Goal: Task Accomplishment & Management: Manage account settings

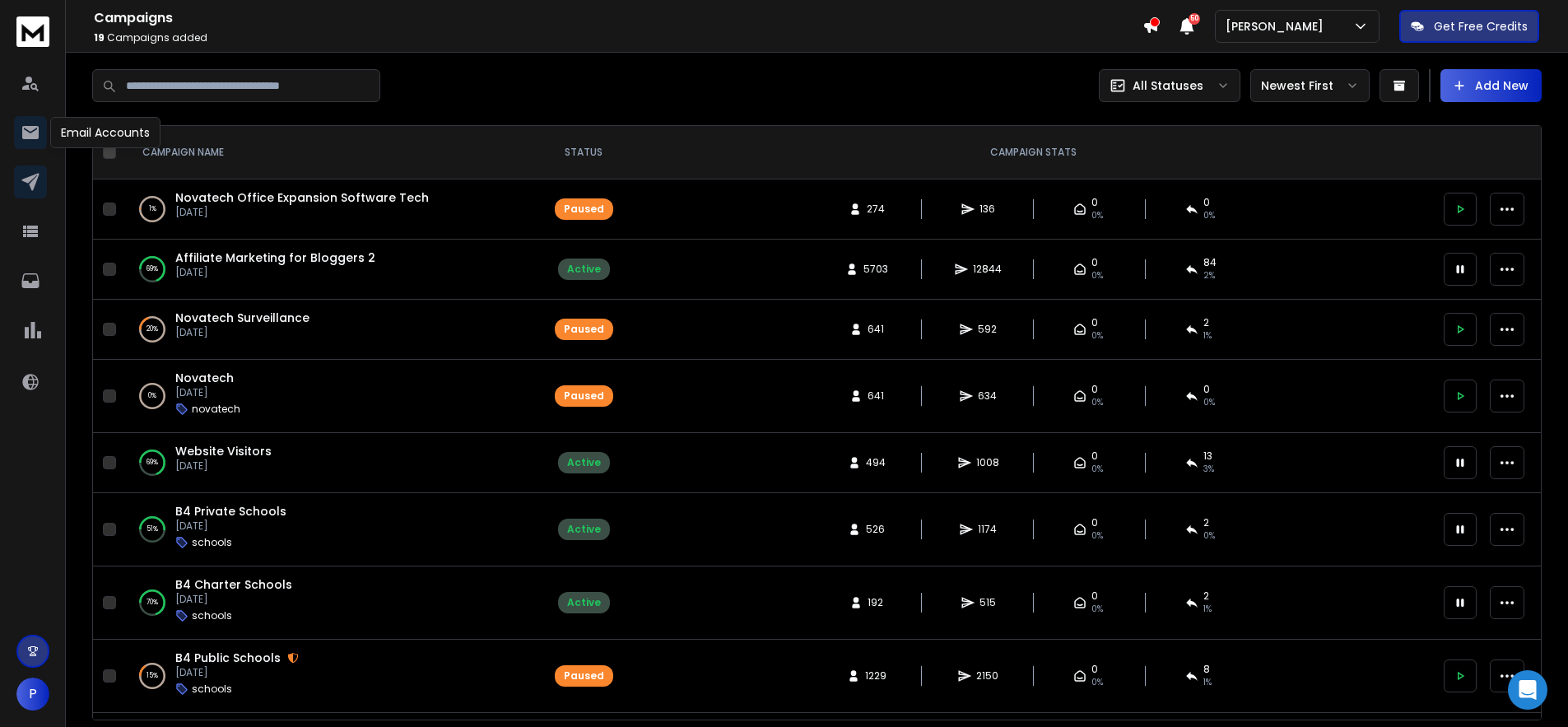
click at [28, 130] on icon at bounding box center [30, 132] width 16 height 13
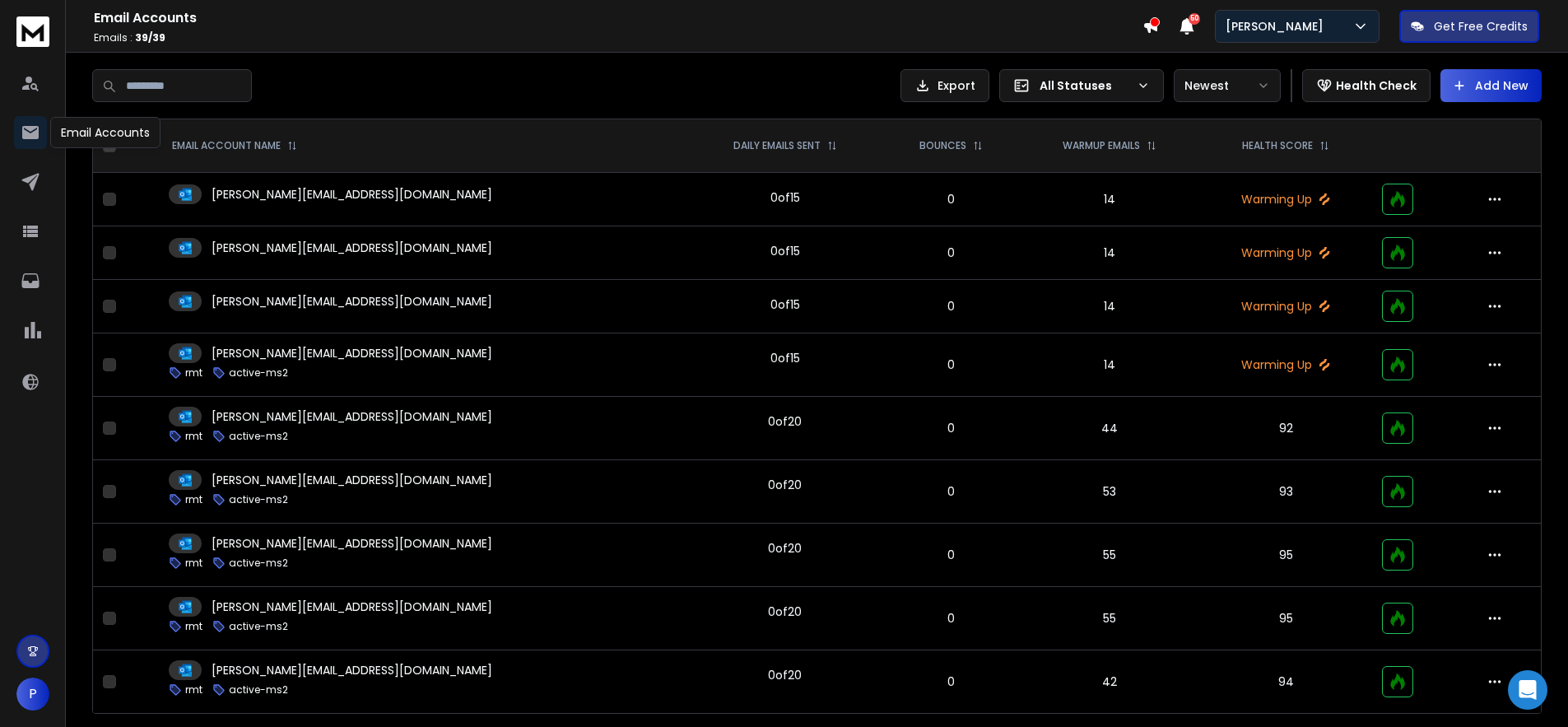
click at [1309, 18] on div "[PERSON_NAME]" at bounding box center [1298, 26] width 144 height 16
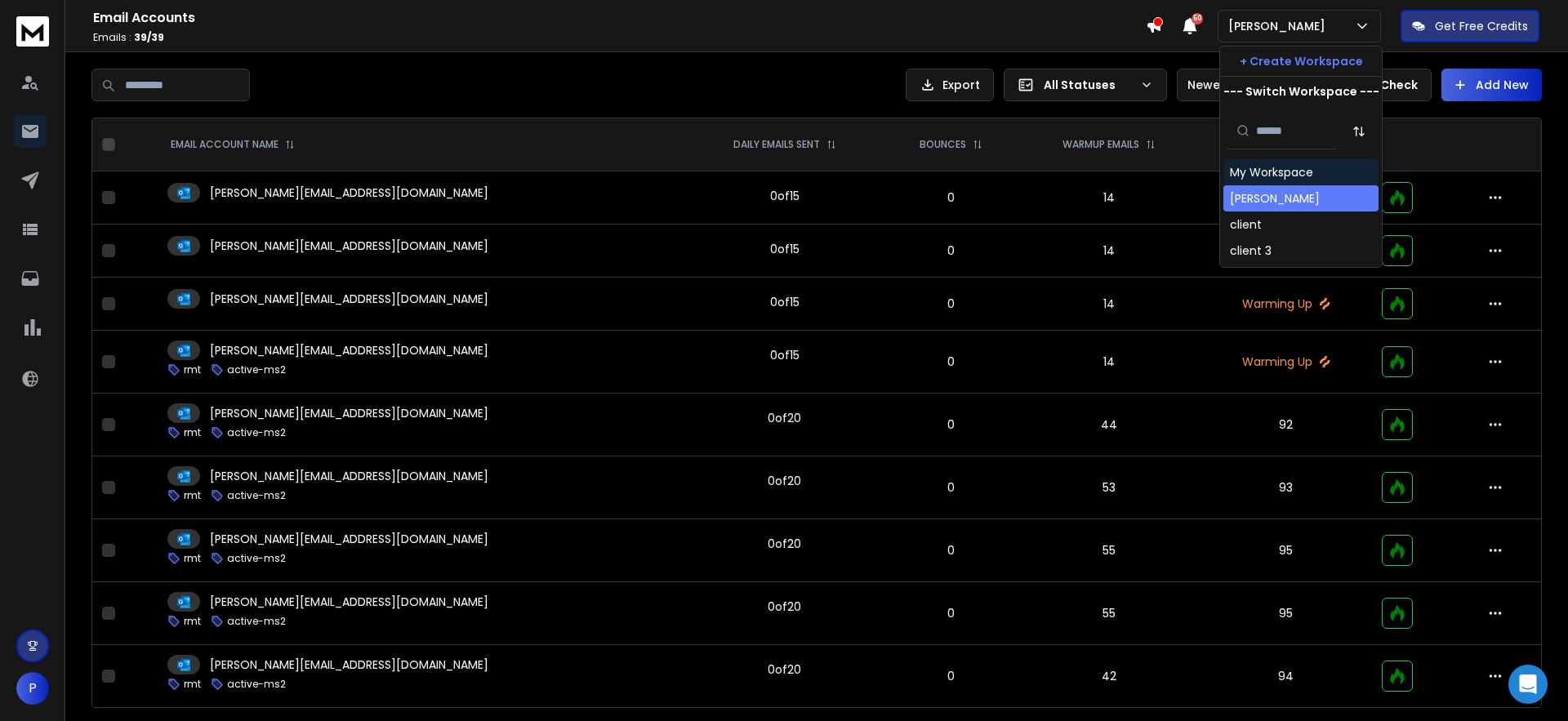
click at [1298, 164] on div "My Workspace" at bounding box center [1271, 172] width 83 height 16
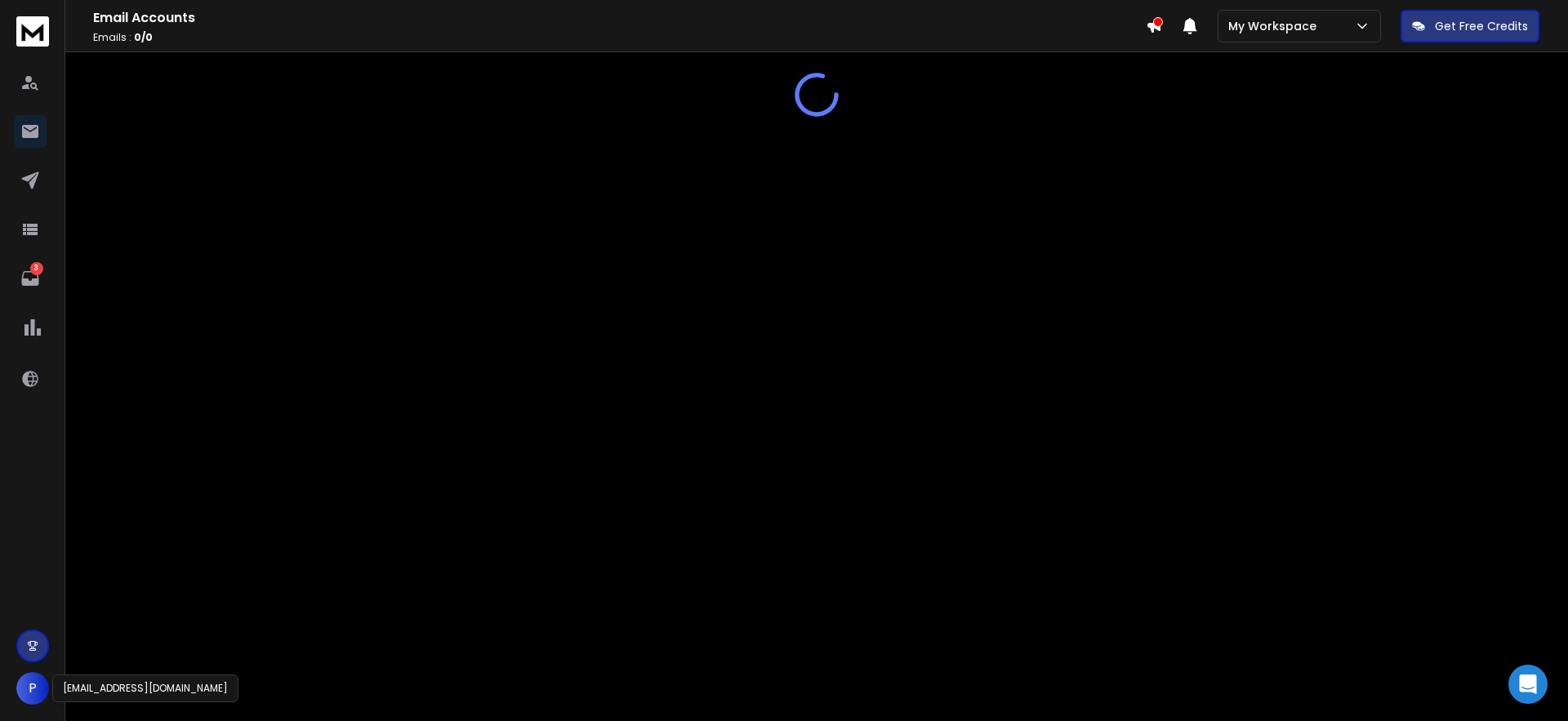
click at [23, 682] on span "P" at bounding box center [32, 688] width 33 height 33
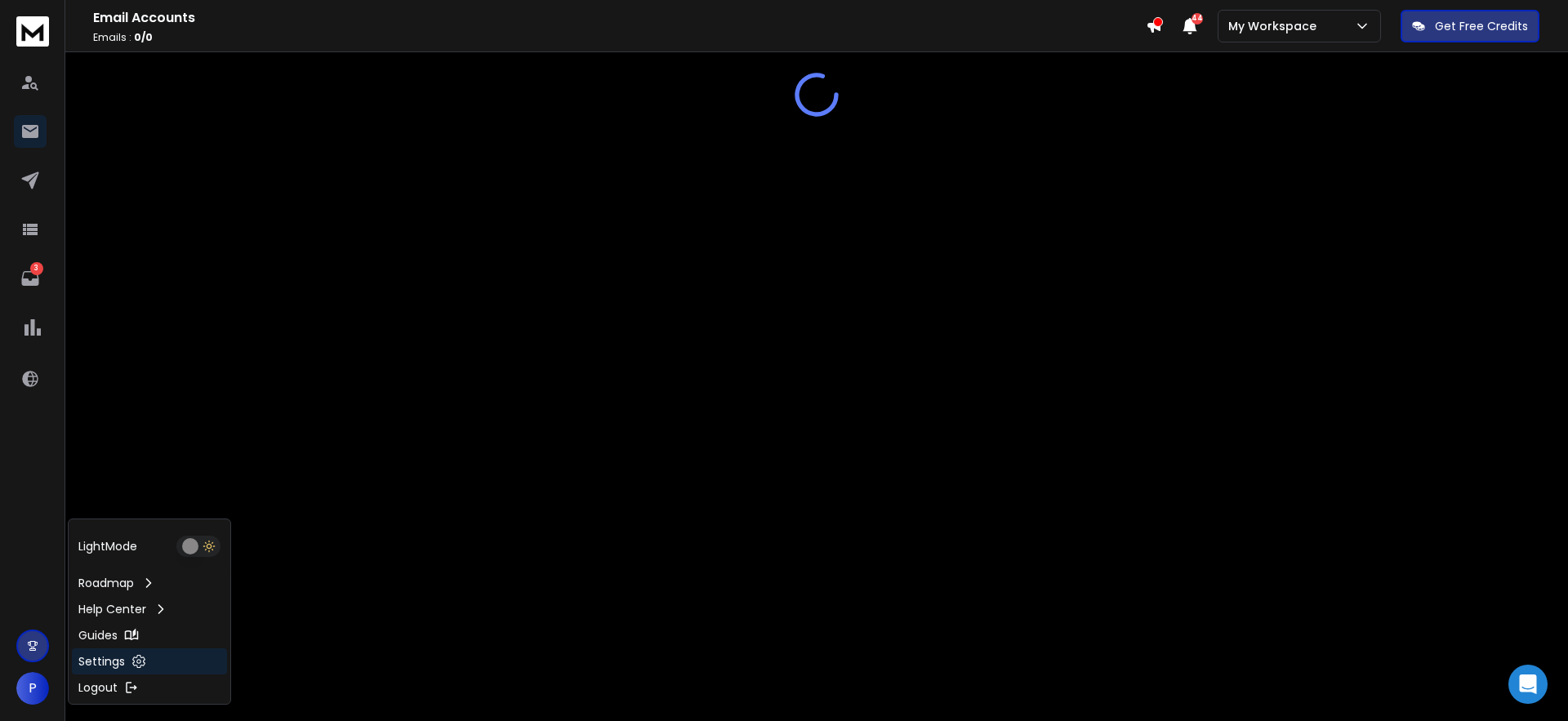
click at [122, 662] on p "Settings" at bounding box center [102, 661] width 47 height 16
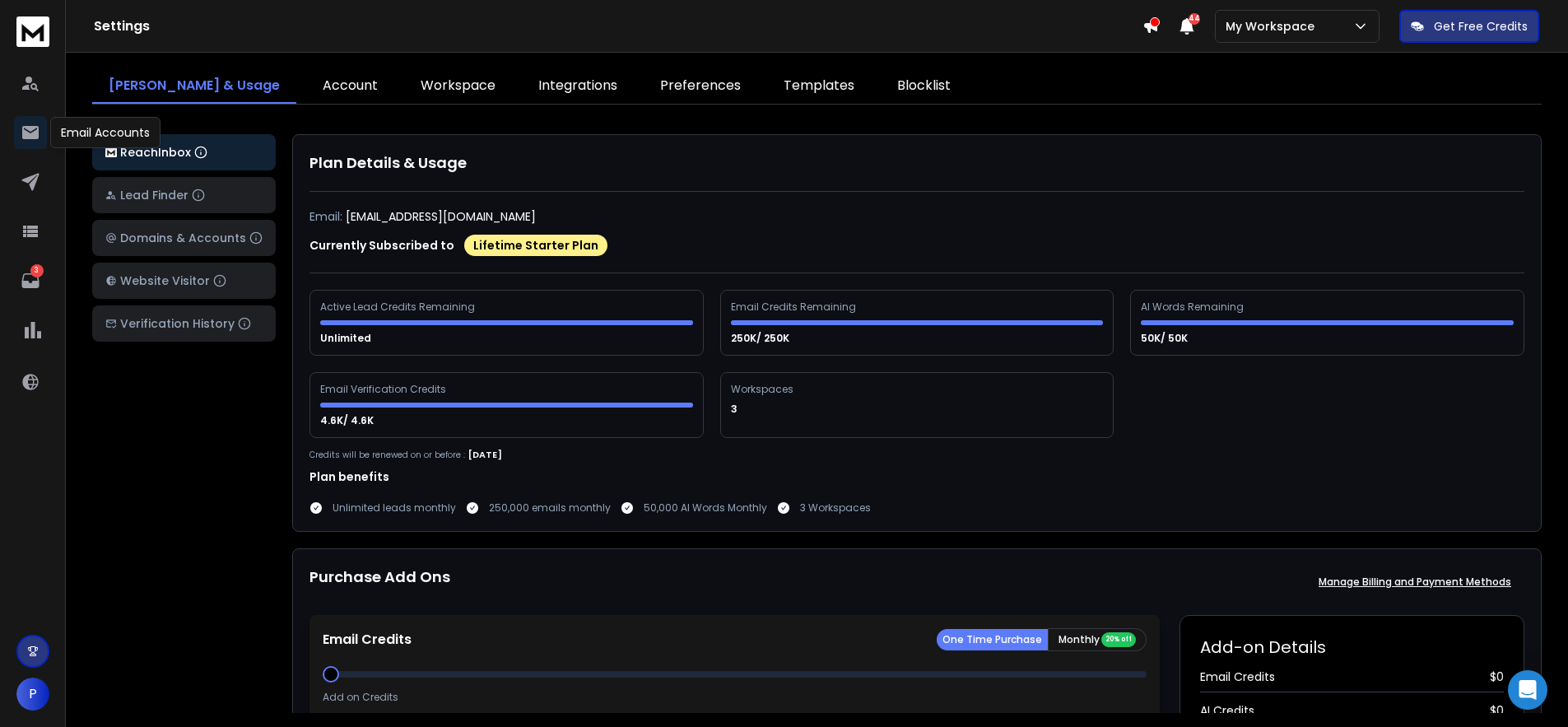
click at [23, 129] on icon at bounding box center [30, 132] width 16 height 13
